Goal: Task Accomplishment & Management: Manage account settings

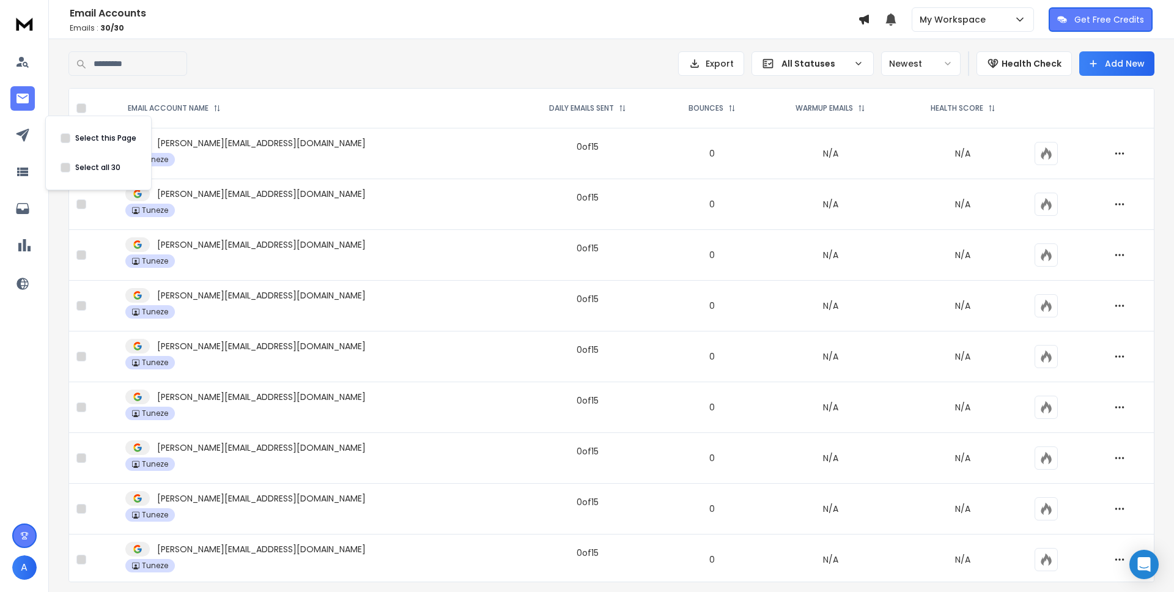
click at [64, 166] on button "Select this Page" at bounding box center [66, 168] width 10 height 10
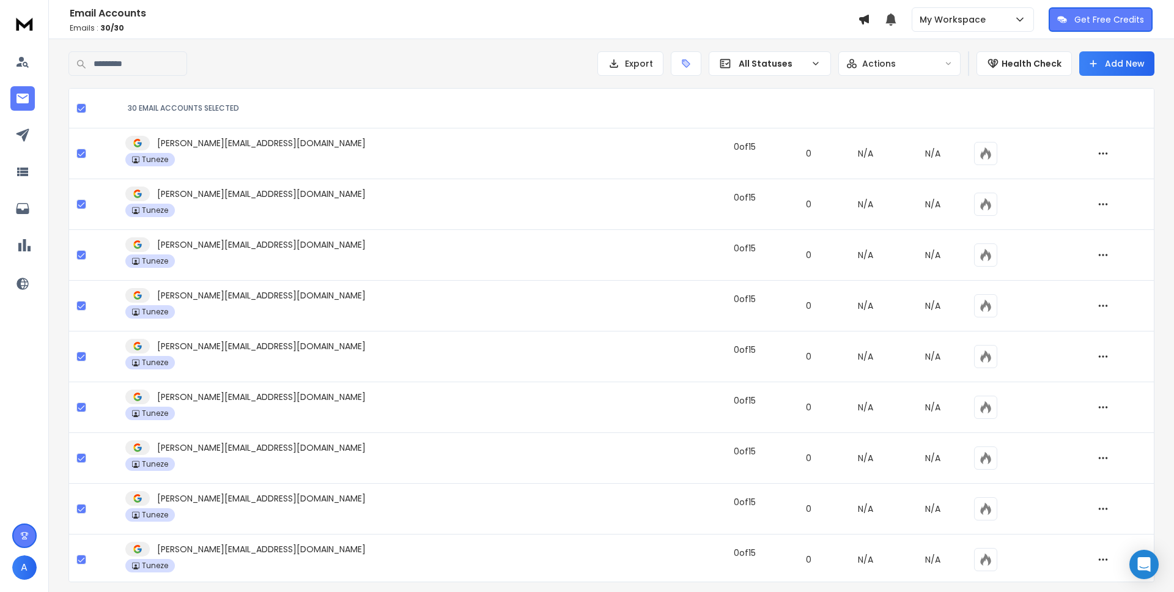
click at [779, 61] on p "All Statuses" at bounding box center [772, 63] width 67 height 12
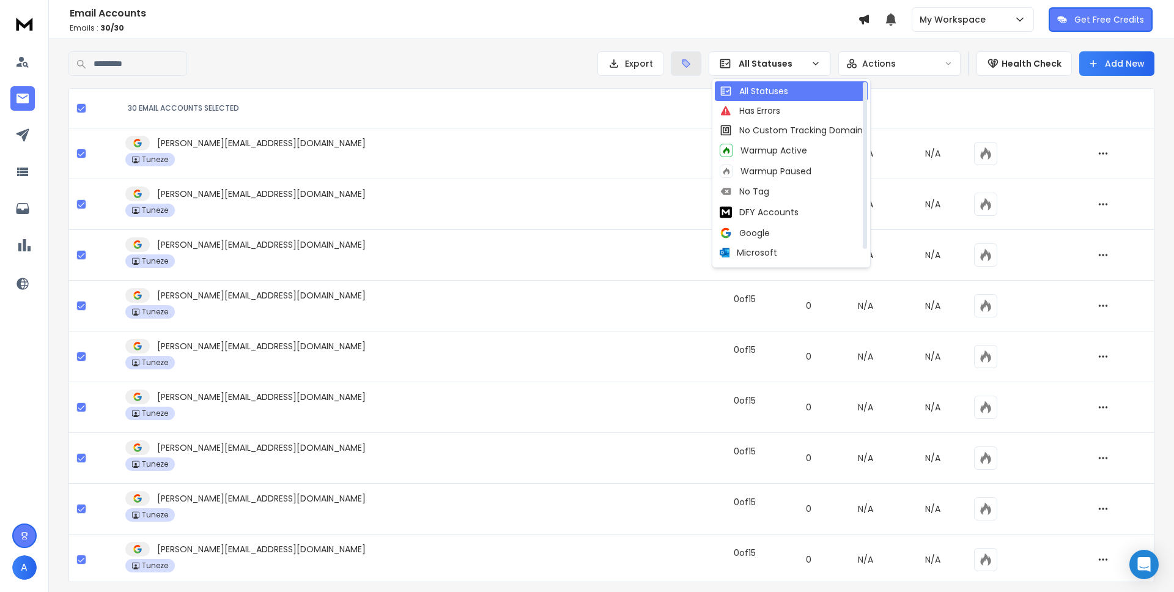
click at [687, 64] on icon at bounding box center [686, 63] width 8 height 8
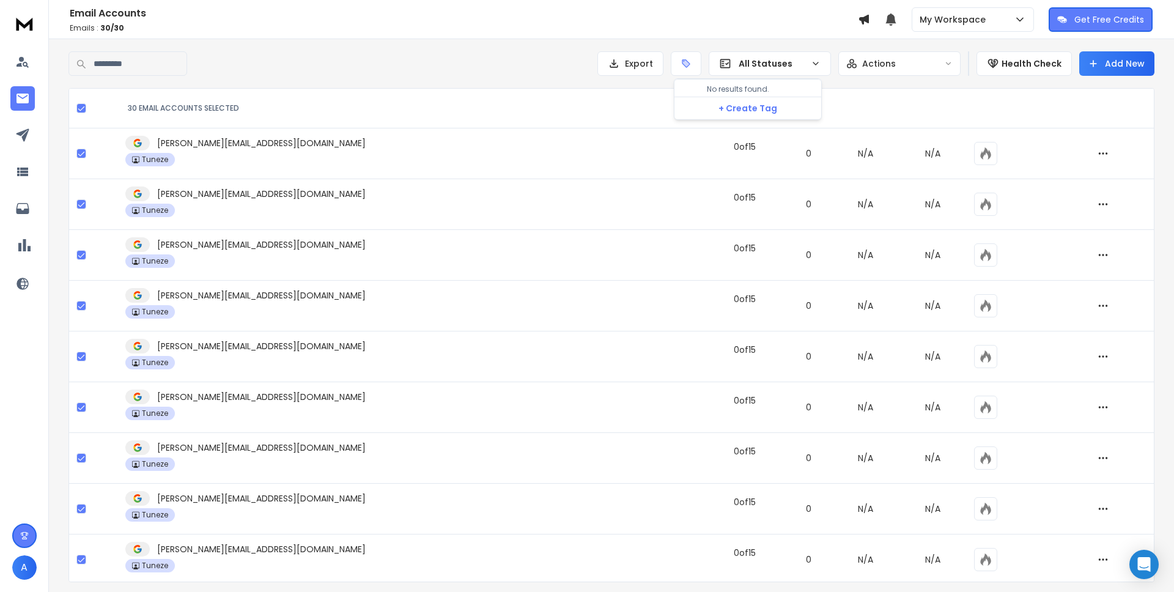
click at [745, 108] on p "+ Create Tag" at bounding box center [747, 108] width 59 height 12
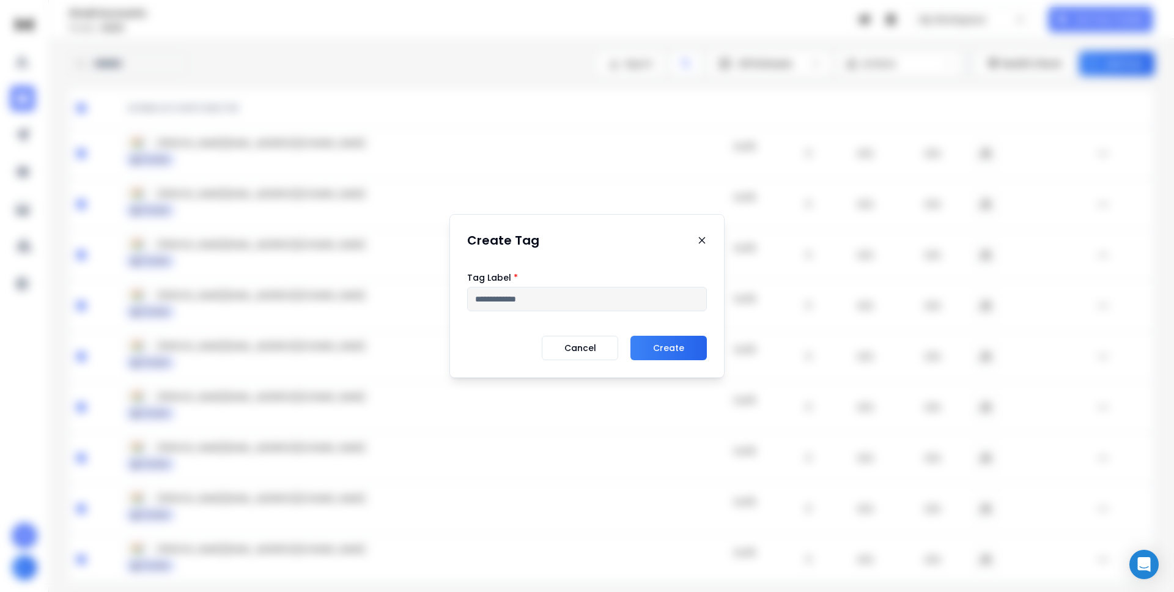
click at [578, 295] on input "text" at bounding box center [587, 299] width 240 height 24
type input "*********"
click at [693, 345] on button "Create" at bounding box center [668, 348] width 76 height 24
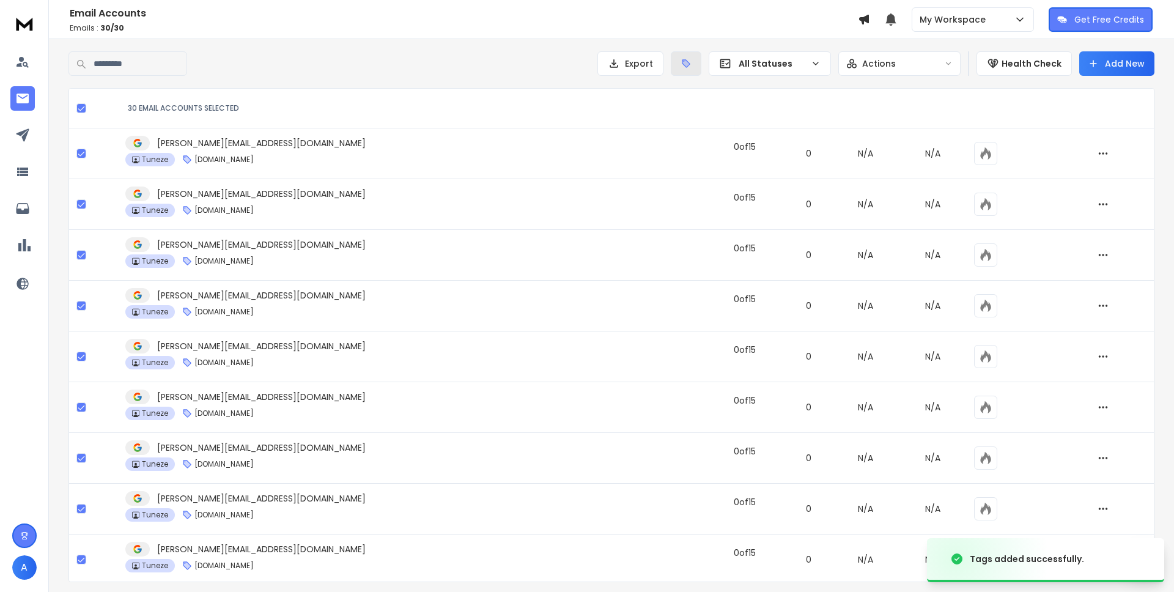
click at [686, 68] on button at bounding box center [686, 63] width 31 height 24
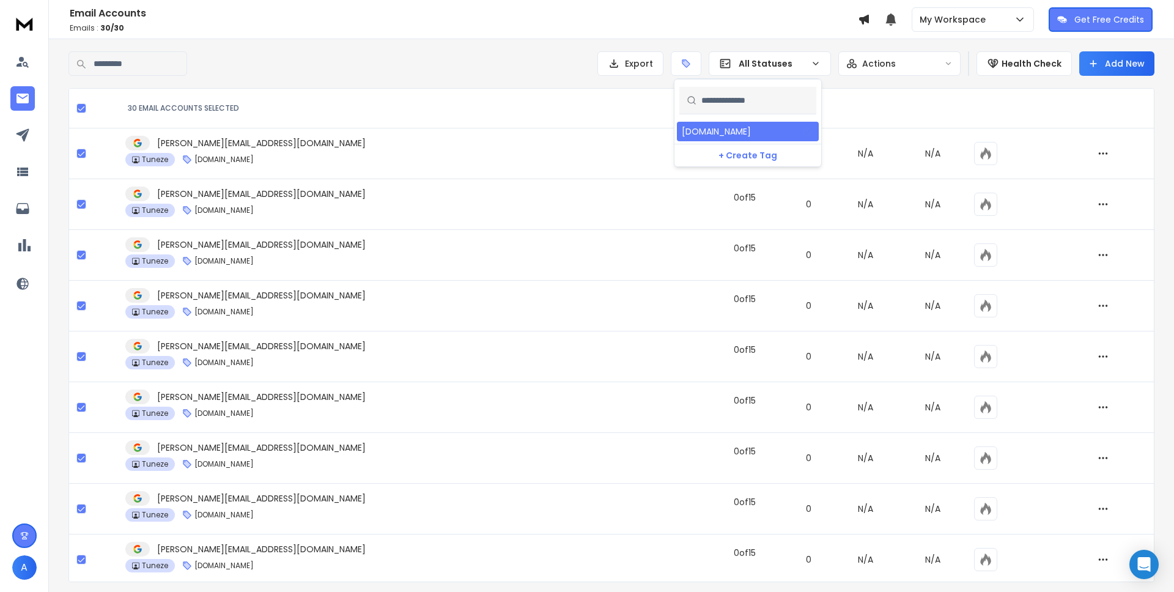
click at [737, 132] on div "[DOMAIN_NAME]" at bounding box center [748, 131] width 132 height 12
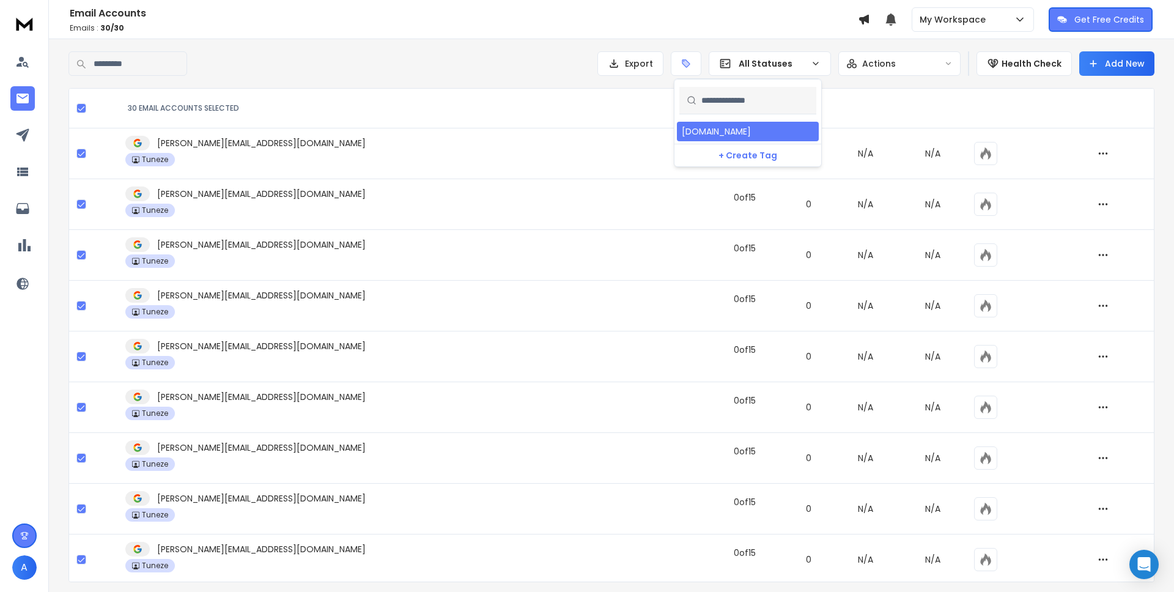
click at [756, 134] on div "[DOMAIN_NAME]" at bounding box center [748, 131] width 132 height 12
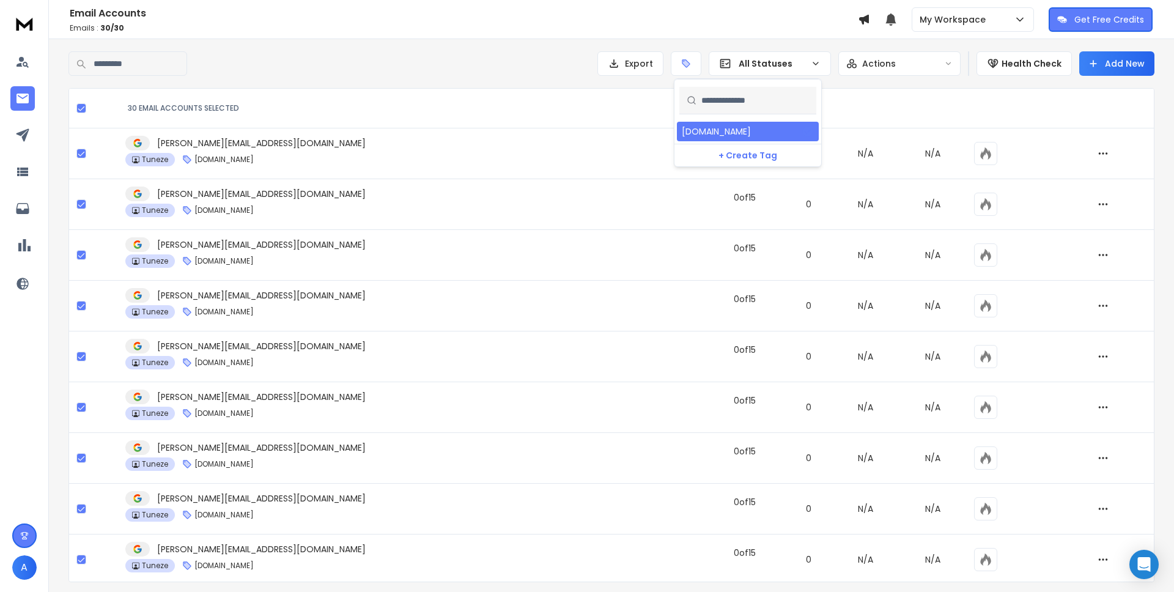
click at [568, 37] on div "Email Accounts Emails : 30 / 30 My Workspace Get Free Credits" at bounding box center [587, 19] width 1174 height 39
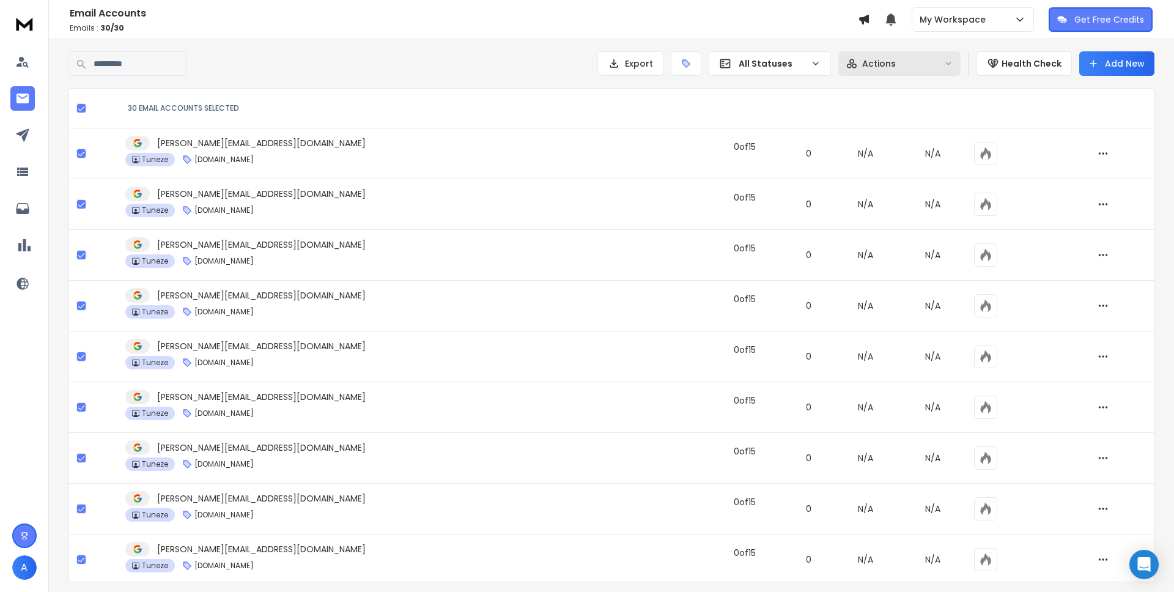
drag, startPoint x: 886, startPoint y: 63, endPoint x: 885, endPoint y: 72, distance: 8.6
click at [886, 64] on p "Actions" at bounding box center [879, 63] width 34 height 12
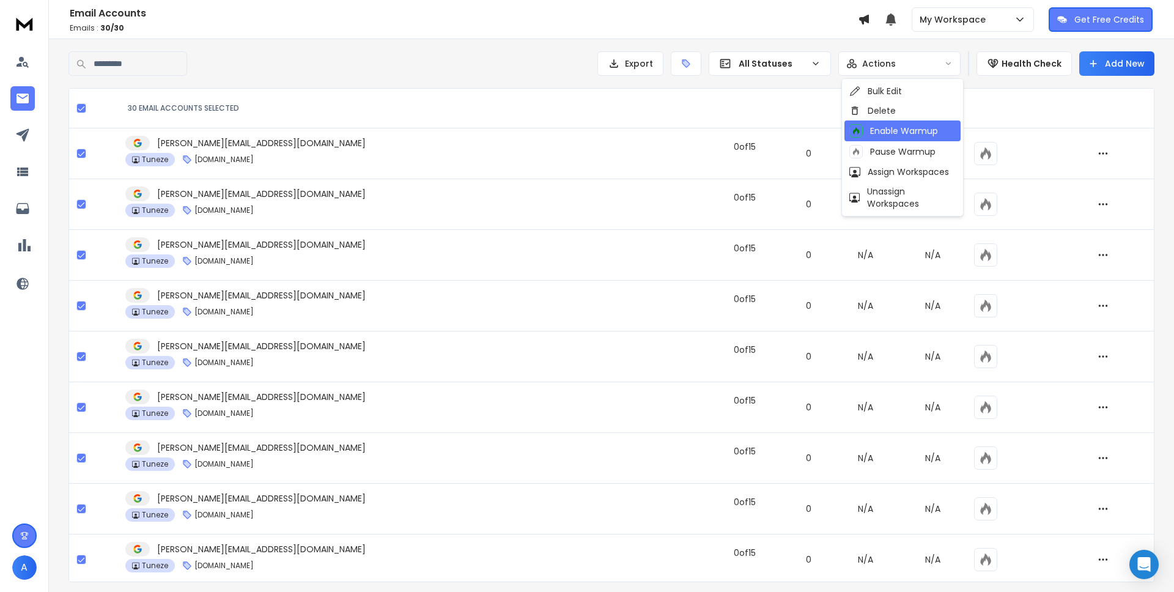
click at [893, 127] on div "Enable Warmup" at bounding box center [893, 130] width 89 height 13
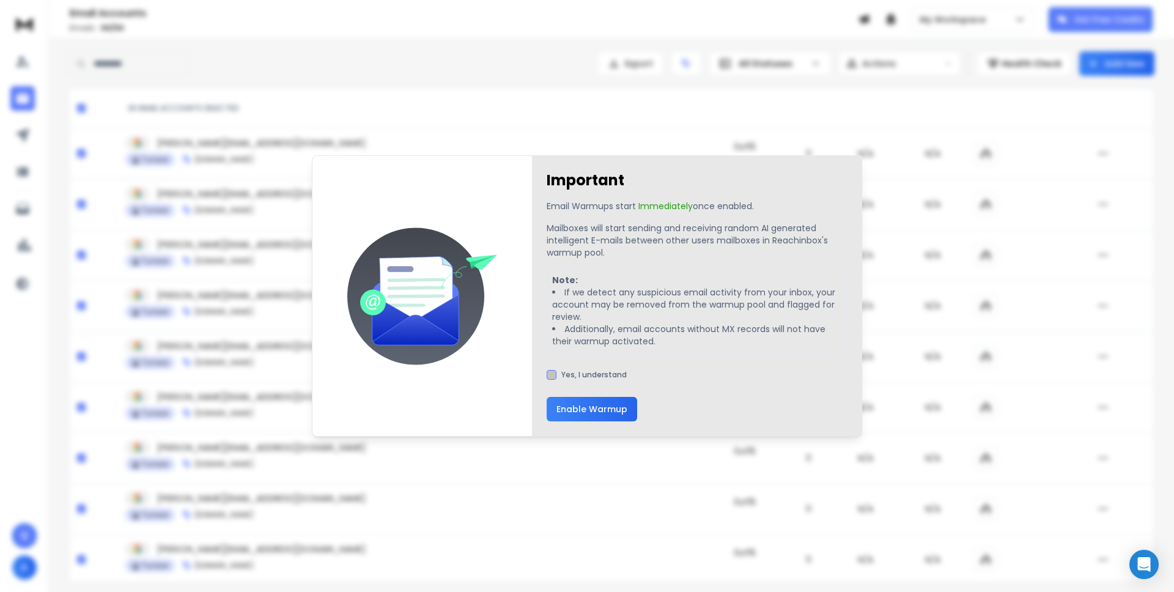
click at [549, 378] on button "Yes, I understand" at bounding box center [552, 375] width 10 height 10
click at [582, 408] on button "Enable Warmup" at bounding box center [592, 409] width 90 height 24
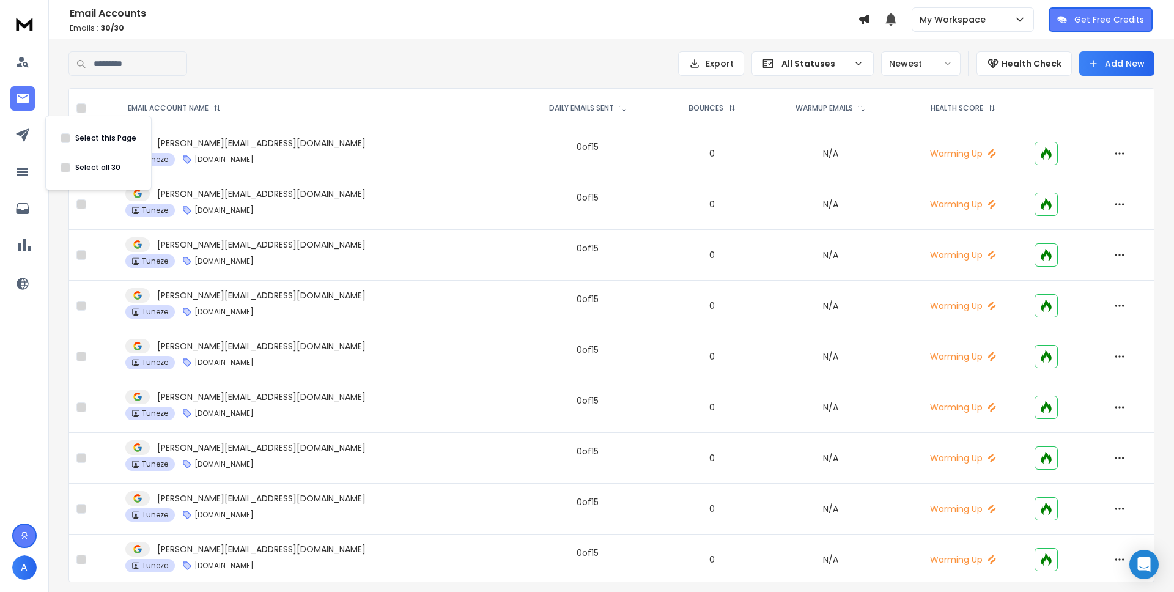
click at [64, 163] on button "Select this Page" at bounding box center [66, 168] width 10 height 10
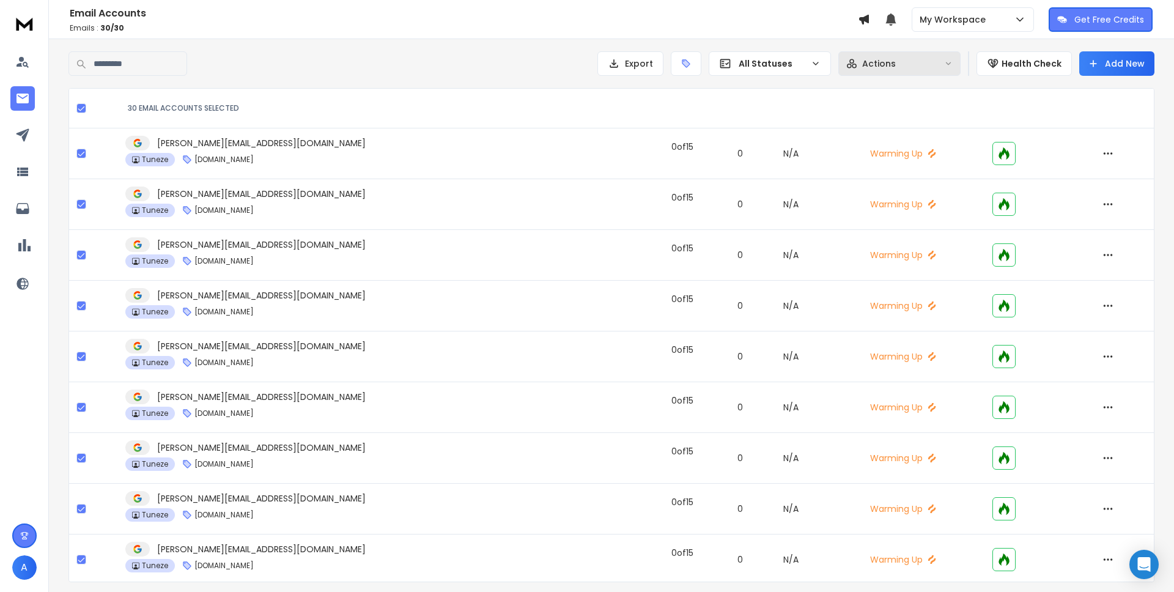
click at [880, 67] on p "Actions" at bounding box center [879, 63] width 34 height 12
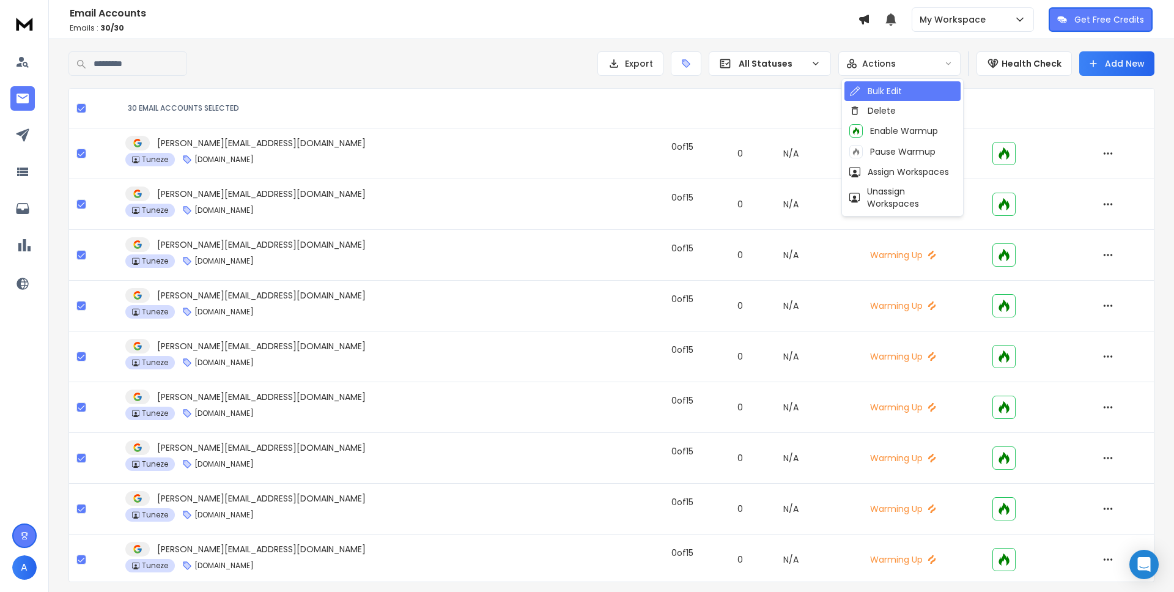
click at [906, 94] on div "Bulk Edit" at bounding box center [902, 91] width 116 height 20
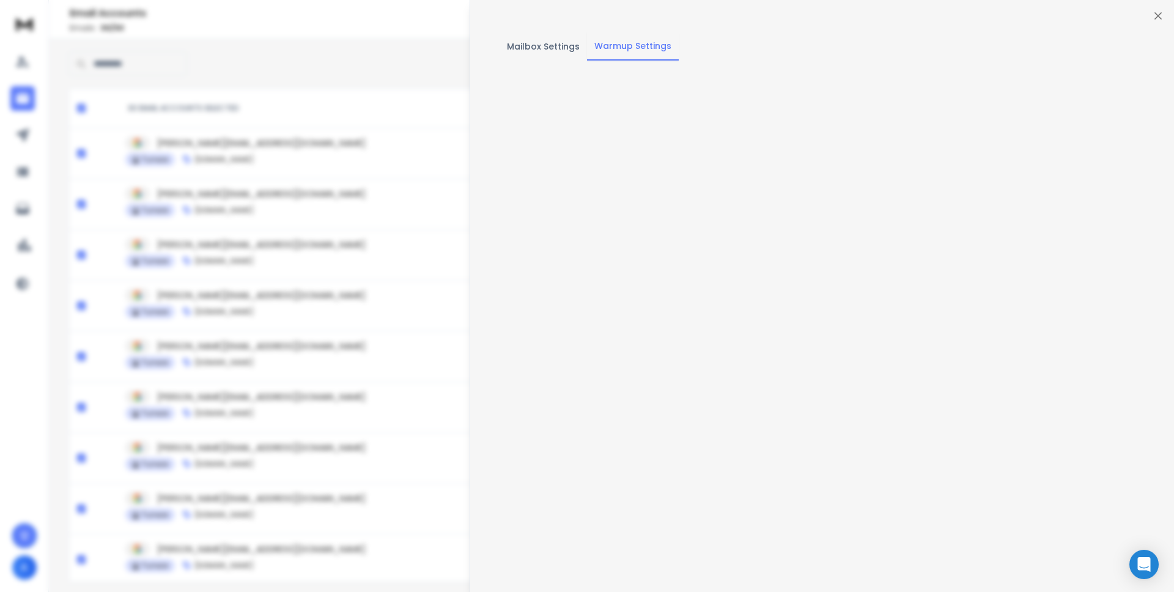
click at [626, 46] on button "Warmup Settings" at bounding box center [633, 46] width 92 height 28
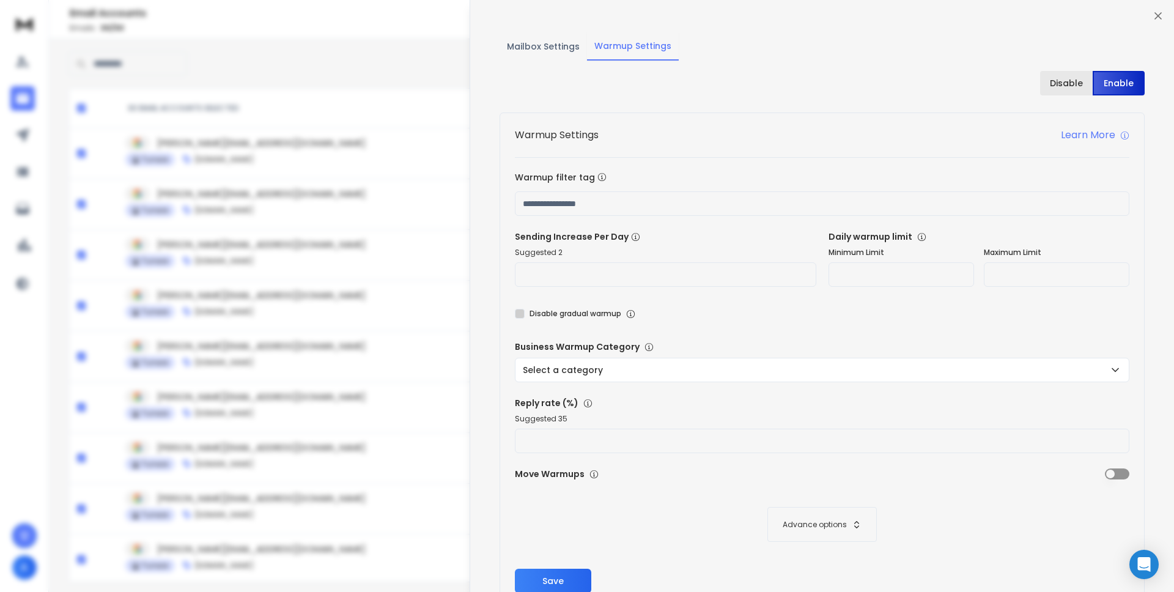
click at [610, 205] on input at bounding box center [822, 203] width 614 height 24
click at [633, 254] on p "Suggested 2" at bounding box center [665, 253] width 301 height 10
click at [619, 276] on input "number" at bounding box center [665, 274] width 301 height 24
type input "*"
click at [870, 279] on input "number" at bounding box center [901, 274] width 146 height 24
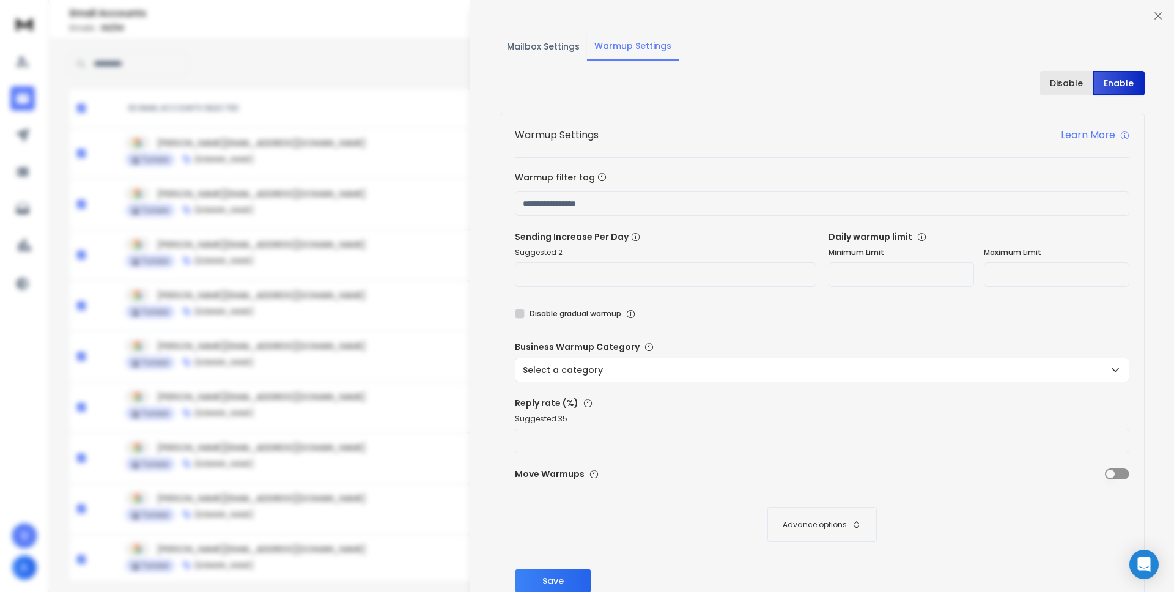
type input "**"
click at [1043, 275] on input "number" at bounding box center [1057, 274] width 146 height 24
type input "**"
click at [888, 281] on input "**" at bounding box center [901, 274] width 146 height 24
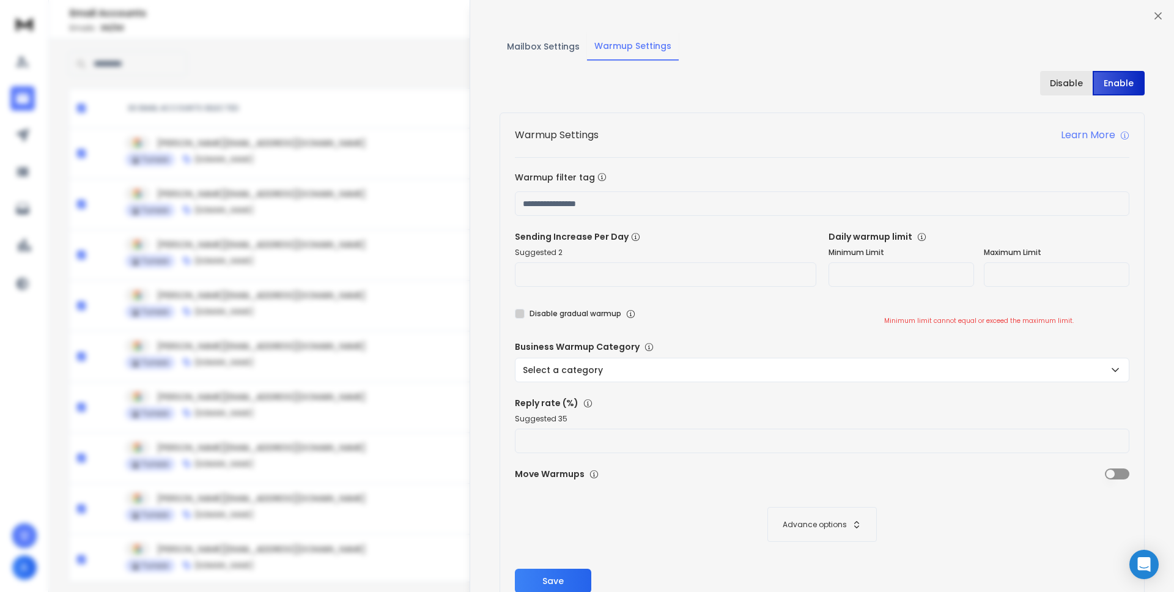
click at [888, 281] on input "**" at bounding box center [901, 274] width 146 height 24
type input "**"
click at [838, 303] on div "Disable gradual warmup" at bounding box center [822, 313] width 614 height 24
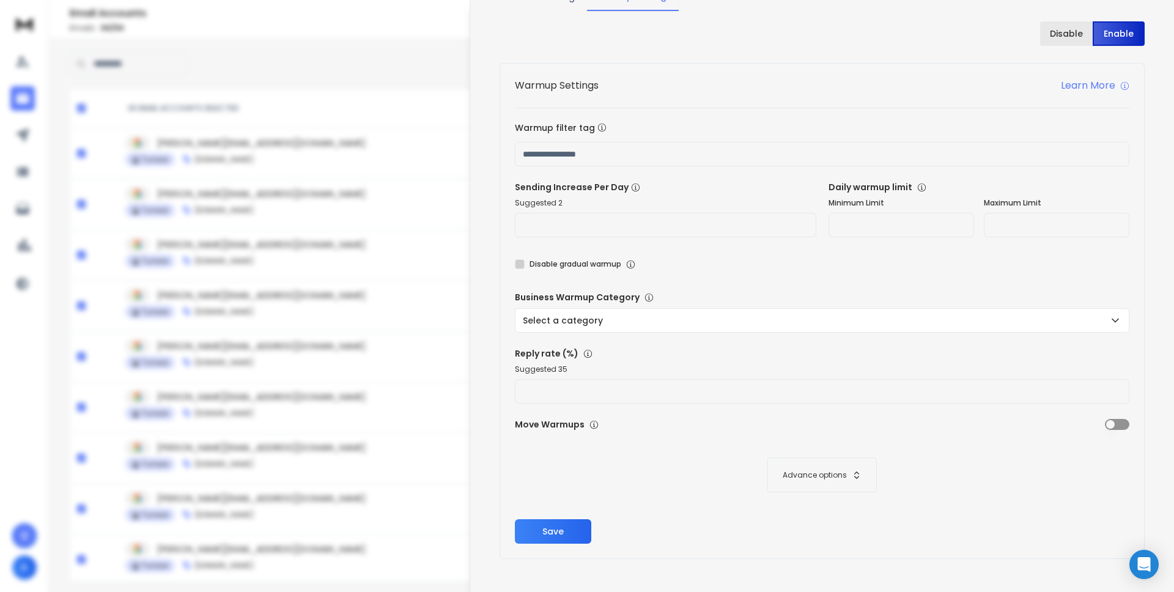
scroll to position [51, 0]
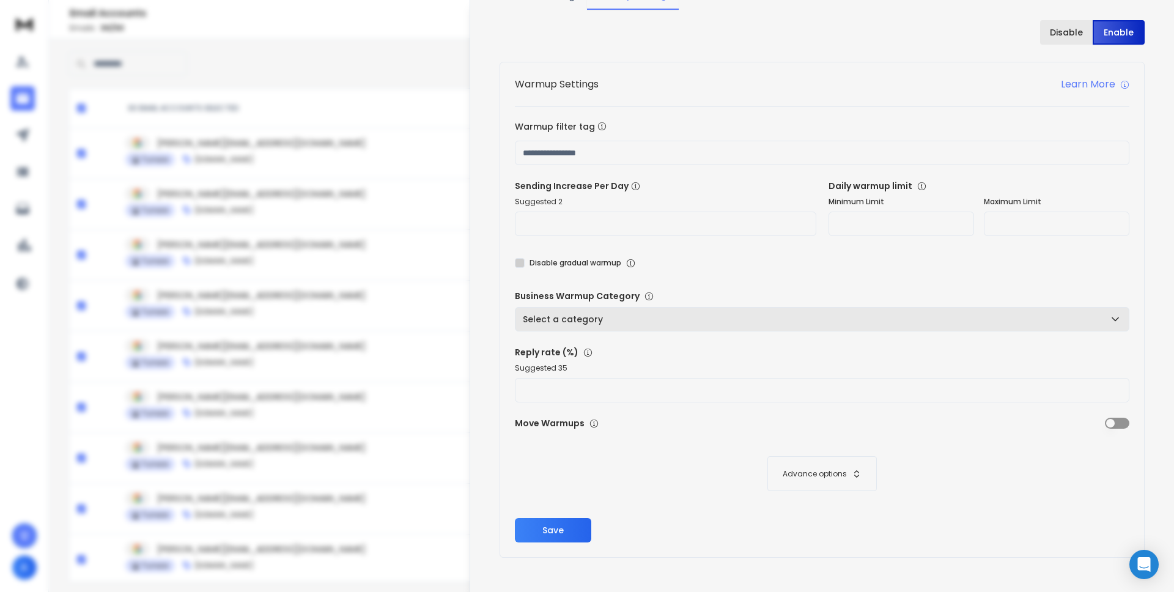
click at [610, 317] on div "Select a category" at bounding box center [822, 319] width 599 height 12
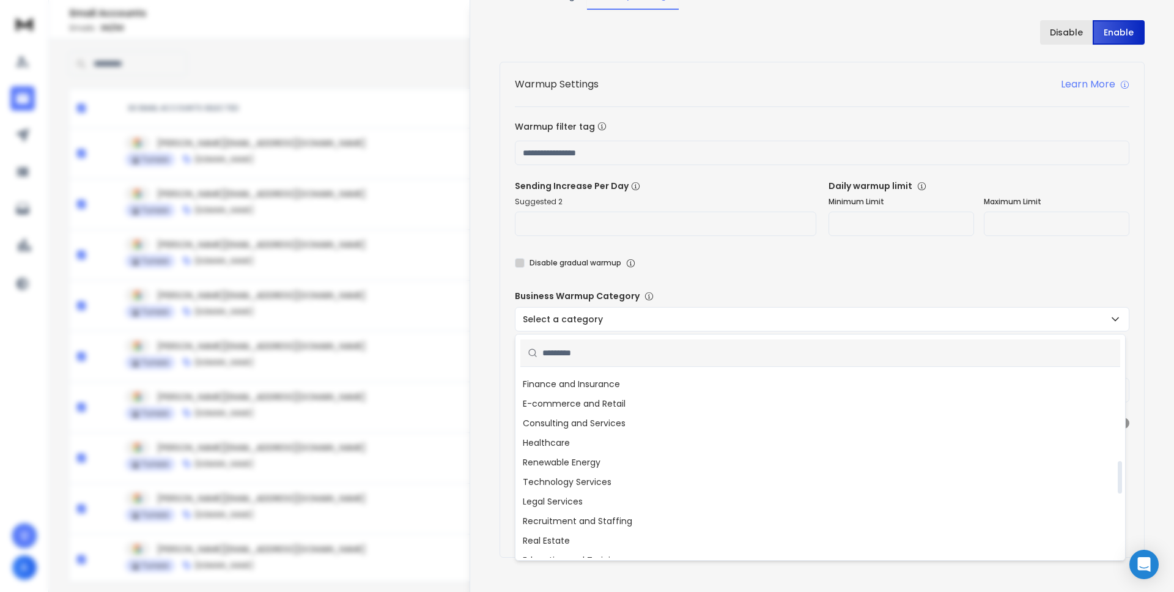
scroll to position [488, 0]
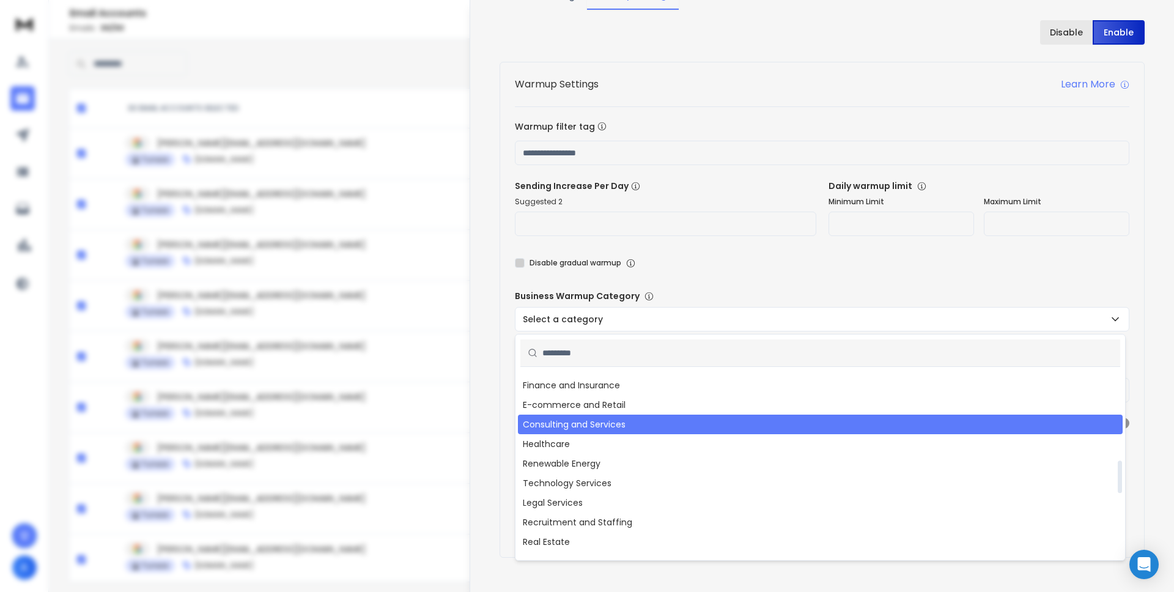
click at [618, 421] on span "Consulting and Services" at bounding box center [574, 424] width 103 height 12
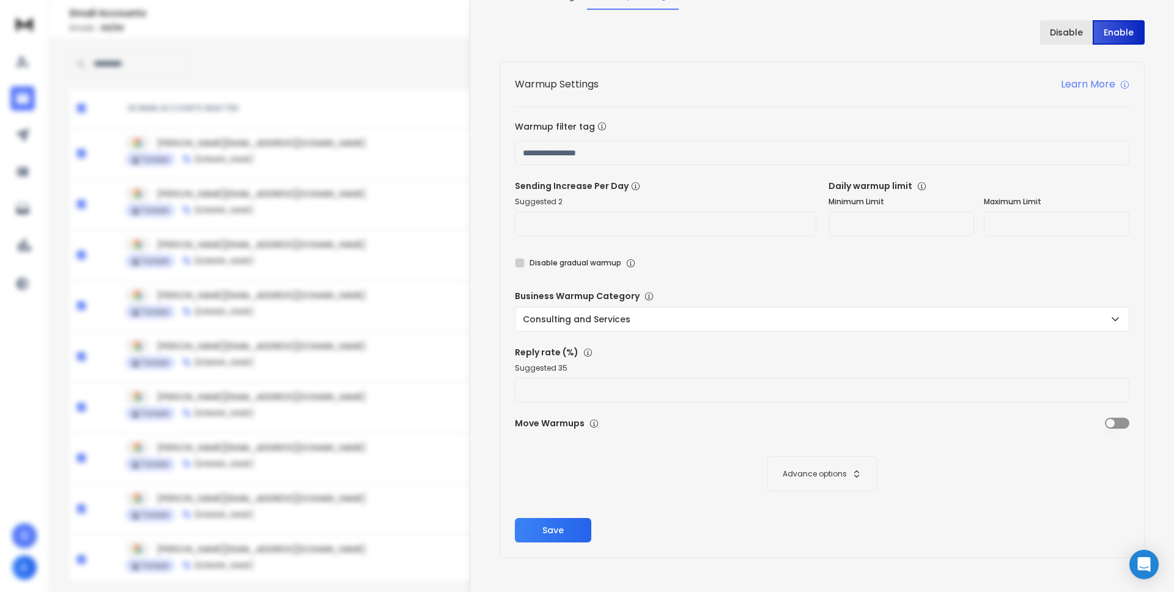
click at [603, 390] on input "number" at bounding box center [822, 390] width 614 height 24
type input "**"
click at [1006, 434] on form "Warmup Settings Learn More Warmup filter tag Sending Increase Per Day Suggested…" at bounding box center [822, 309] width 614 height 465
click at [1116, 418] on button "button" at bounding box center [1117, 423] width 24 height 11
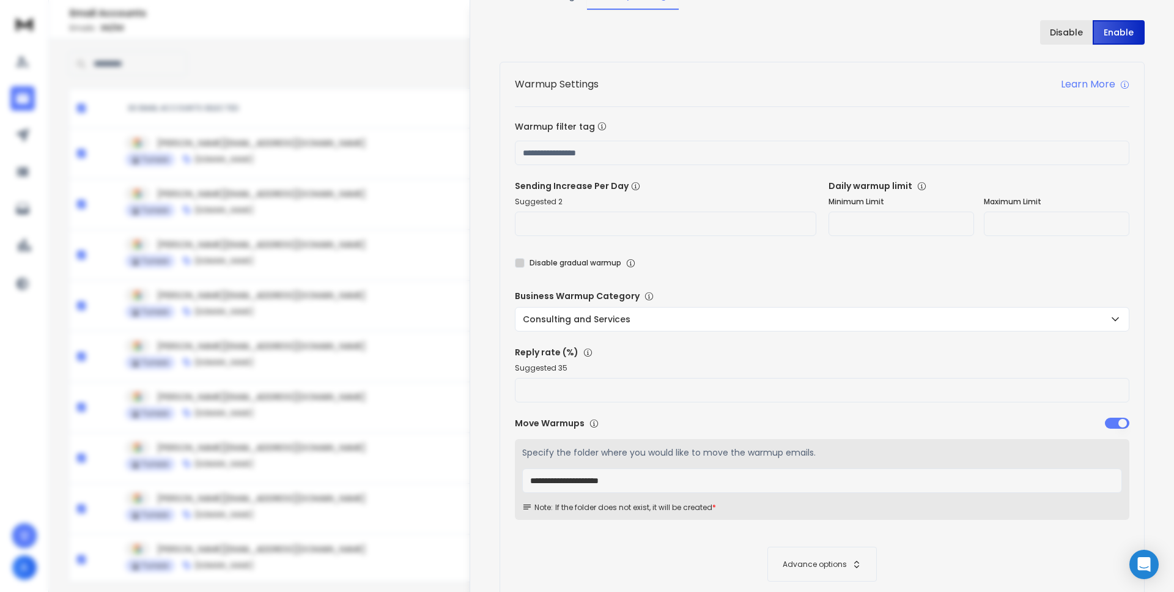
click at [638, 489] on input "**********" at bounding box center [822, 480] width 600 height 24
click at [1108, 422] on button "button" at bounding box center [1117, 423] width 24 height 11
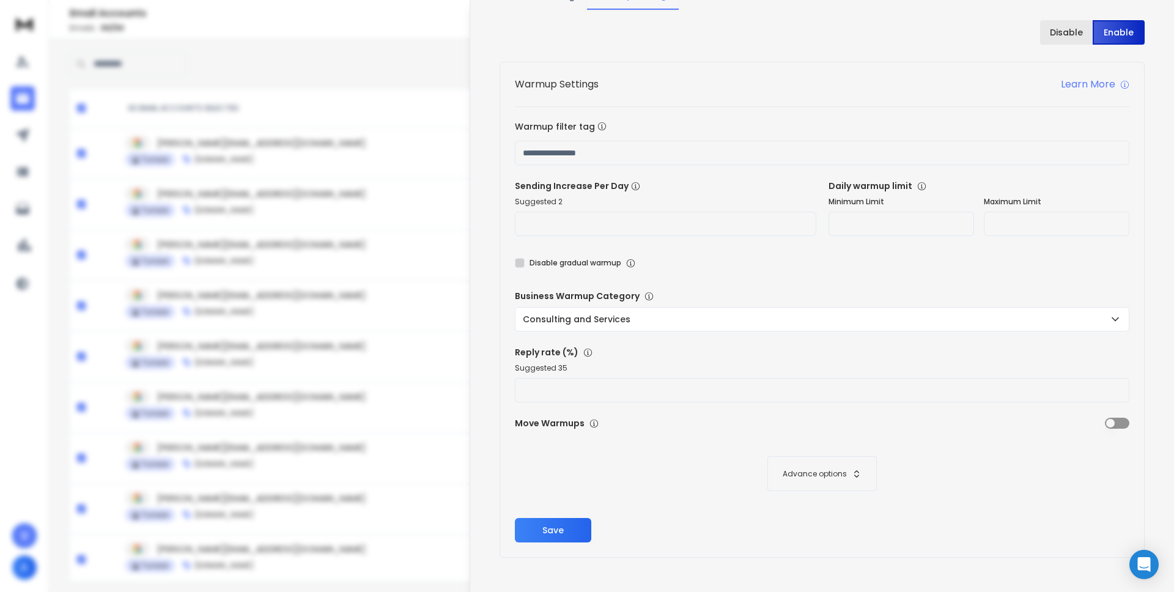
click at [815, 481] on div "Advance options" at bounding box center [821, 473] width 109 height 35
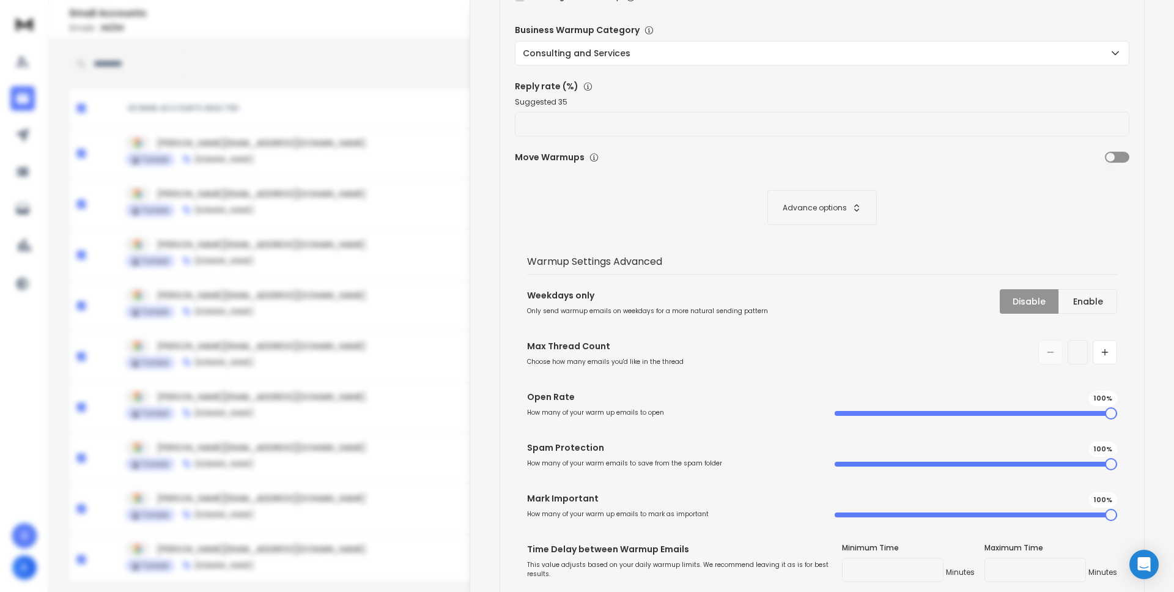
scroll to position [344, 0]
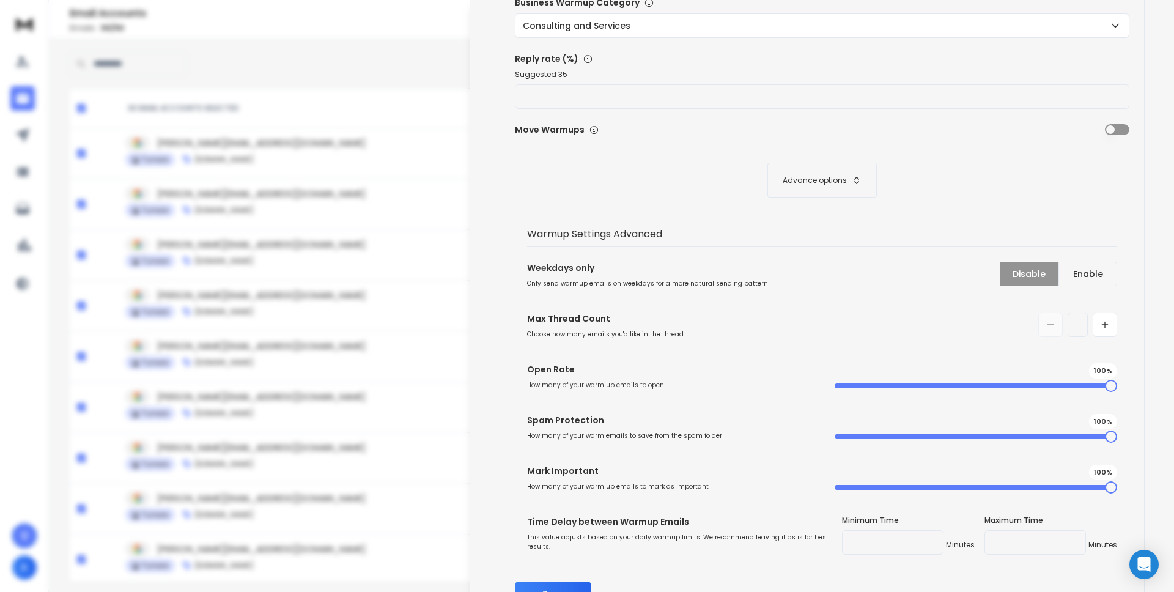
click at [1085, 388] on div "100 % ***" at bounding box center [976, 376] width 283 height 26
click at [1089, 386] on span at bounding box center [963, 385] width 257 height 5
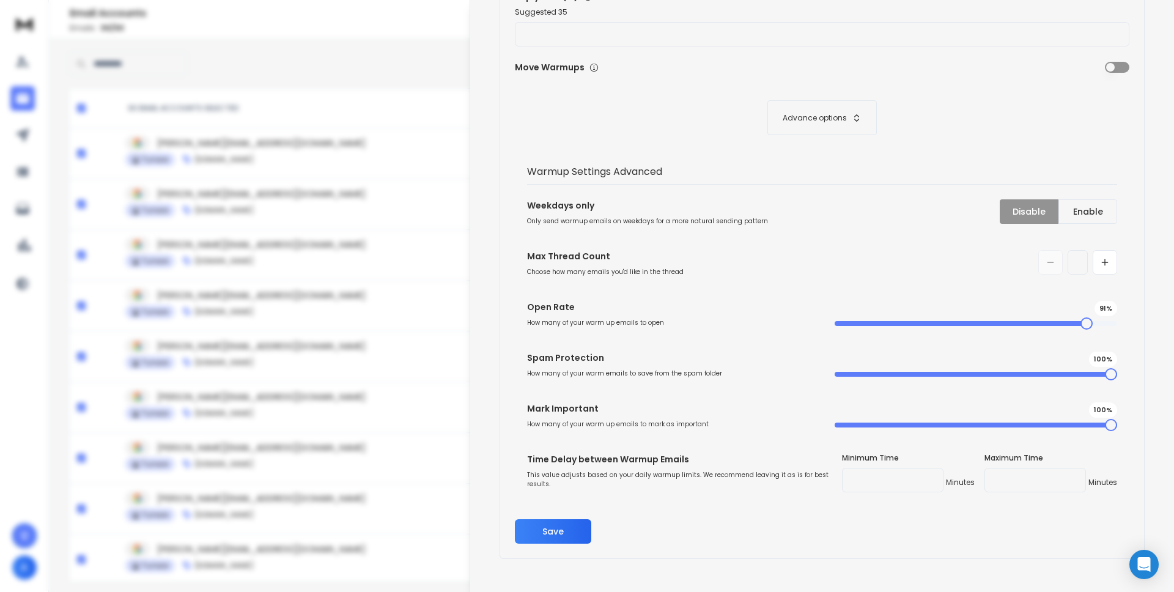
scroll to position [408, 0]
click at [900, 488] on input "number" at bounding box center [892, 479] width 101 height 24
type input "*"
click at [1038, 479] on input "number" at bounding box center [1034, 479] width 101 height 24
type input "**"
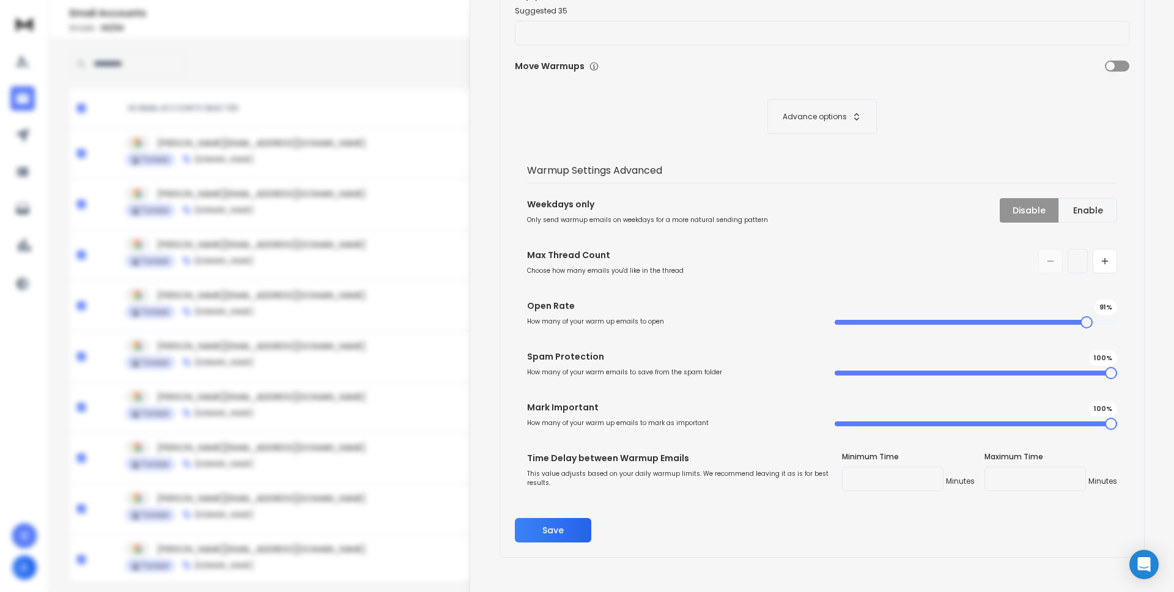
click at [992, 517] on form "Warmup Settings Learn More Warmup filter tag Sending Increase Per Day Suggested…" at bounding box center [822, 131] width 614 height 822
click at [561, 533] on button "Save" at bounding box center [553, 530] width 76 height 24
drag, startPoint x: 846, startPoint y: 478, endPoint x: 814, endPoint y: 473, distance: 32.1
click at [814, 473] on div "Time Delay between Warmup Emails This value adjusts based on your daily warmup …" at bounding box center [822, 471] width 590 height 39
type input "*"
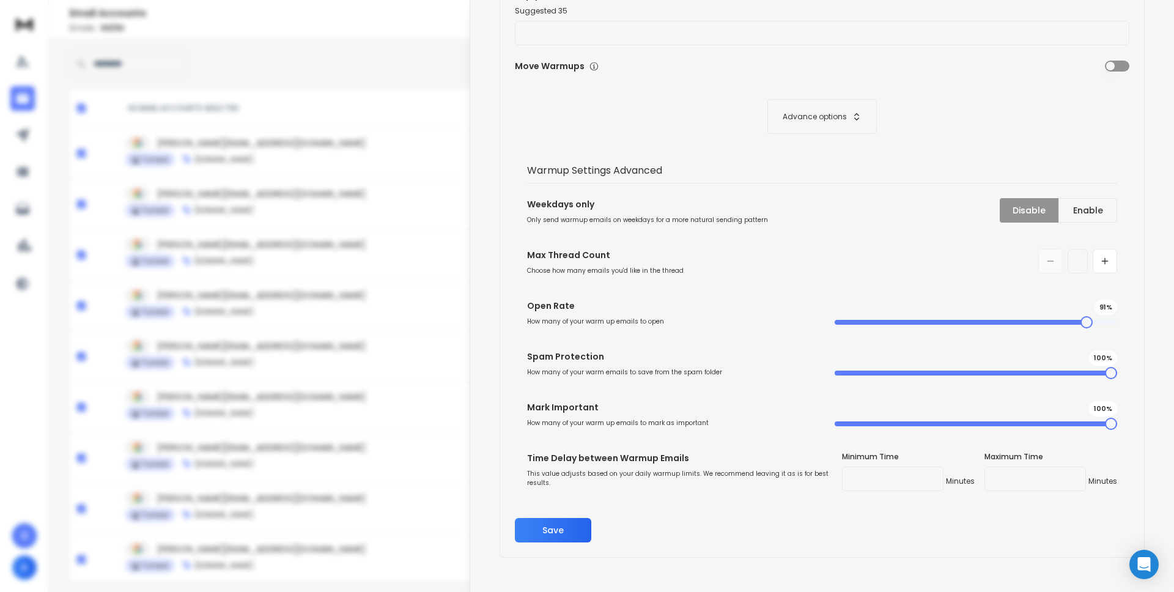
click at [579, 531] on button "Save" at bounding box center [553, 530] width 76 height 24
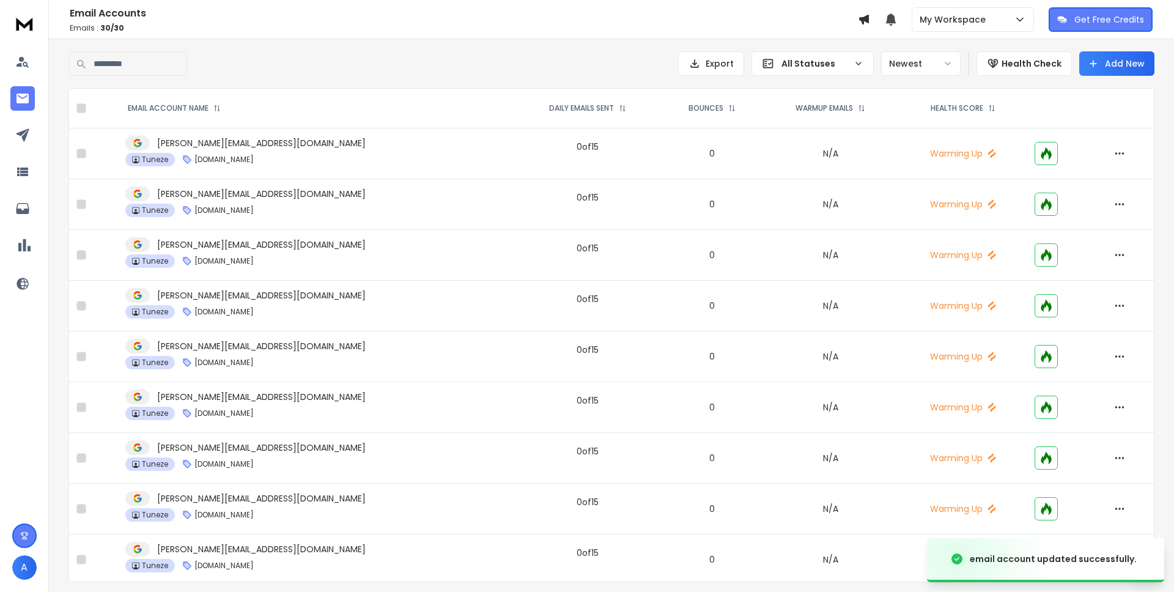
click at [434, 69] on div at bounding box center [369, 63] width 602 height 24
